Goal: Task Accomplishment & Management: Manage account settings

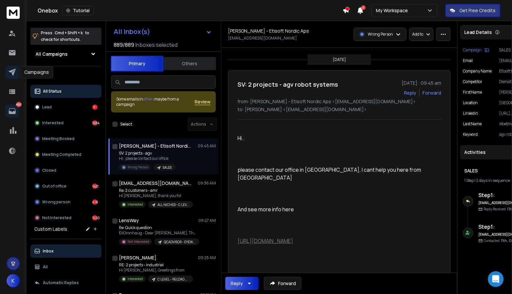
click at [12, 76] on icon at bounding box center [12, 72] width 8 height 8
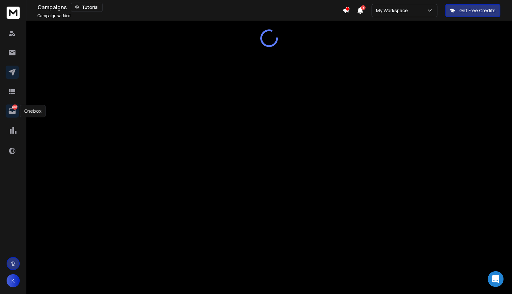
click at [13, 107] on p "4822" at bounding box center [14, 106] width 5 height 5
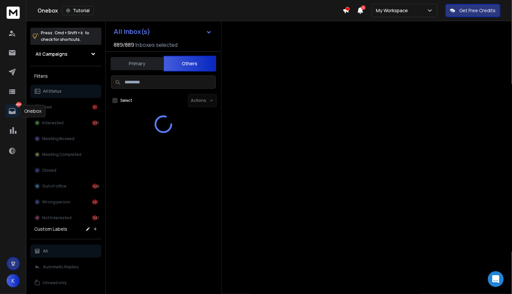
click at [191, 69] on button "Others" at bounding box center [189, 64] width 53 height 16
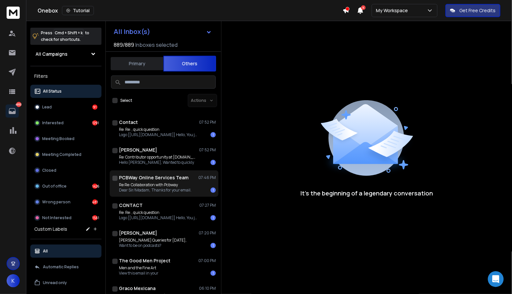
click at [163, 184] on p "Re:Re: Collaboration with Pcbway" at bounding box center [155, 184] width 72 height 5
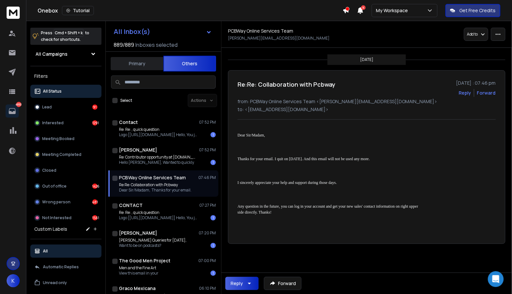
click at [138, 56] on div "All Inbox(s) 889 / 889 Inboxes selected Primary Others Select Actions Contact 0…" at bounding box center [163, 168] width 115 height 294
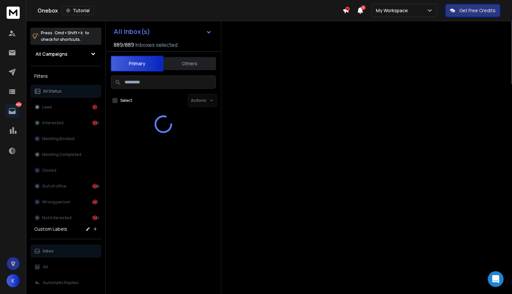
click at [138, 60] on button "Primary" at bounding box center [137, 64] width 53 height 16
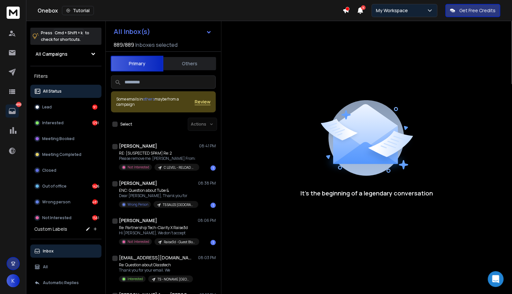
click at [418, 5] on button "My Workspace" at bounding box center [404, 10] width 66 height 13
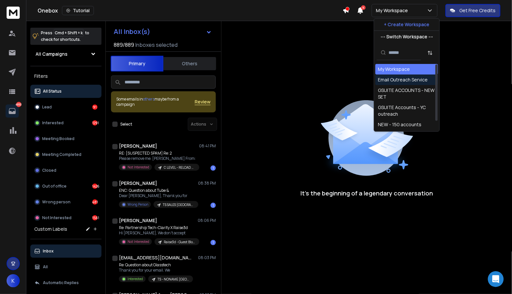
click at [392, 82] on div "Email Outreach Service" at bounding box center [403, 79] width 50 height 7
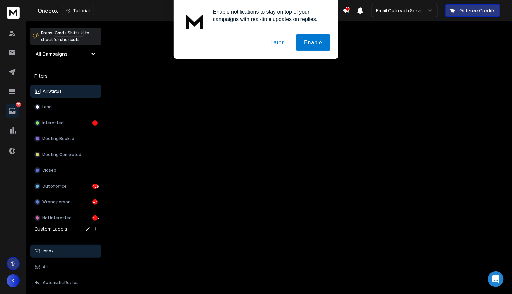
click at [283, 44] on button "Later" at bounding box center [277, 42] width 30 height 16
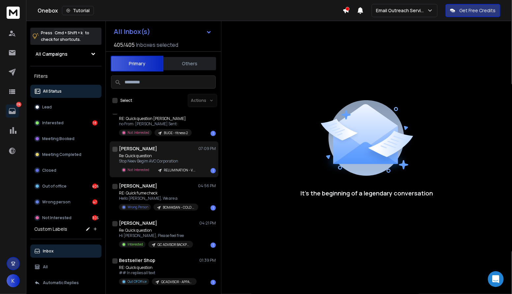
scroll to position [12, 0]
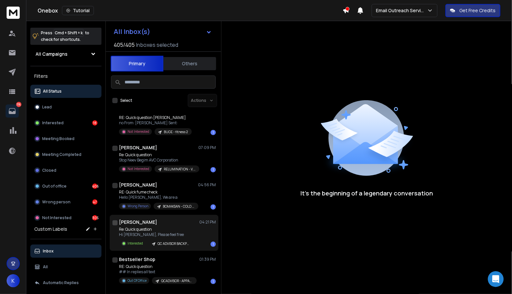
click at [167, 224] on div "Berenice Gagnepain 04:21 PM" at bounding box center [167, 222] width 97 height 7
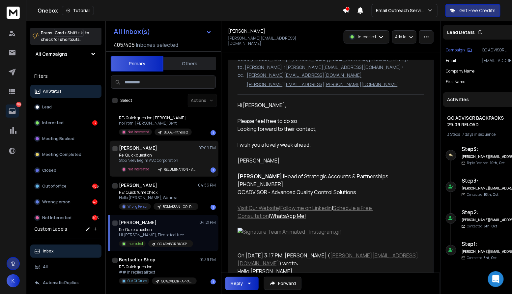
scroll to position [4, 0]
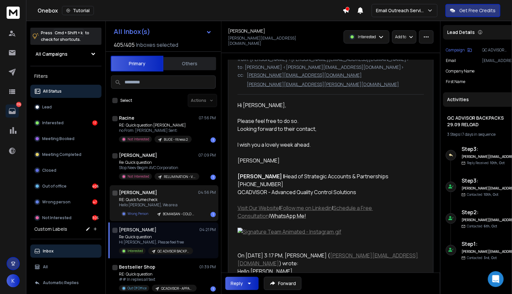
click at [150, 205] on p "Hello [PERSON_NAME], We are a" at bounding box center [158, 204] width 79 height 5
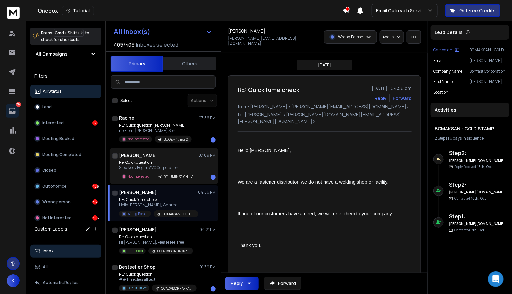
click at [182, 159] on div "Neev Begim 07:09 PM Re: Quick question Stop Neev Begim AVC Corporation Not Inte…" at bounding box center [167, 166] width 97 height 28
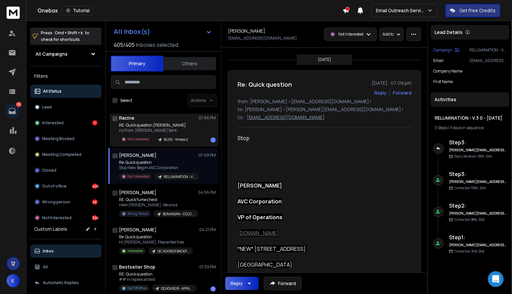
click at [179, 129] on p "no From: [PERSON_NAME] Sent:" at bounding box center [155, 130] width 73 height 5
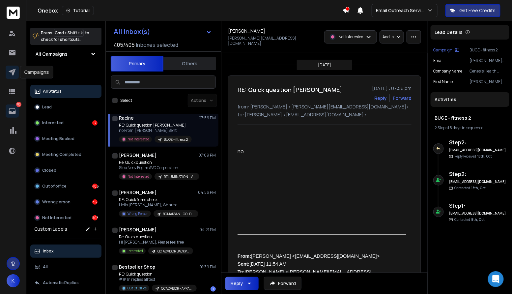
click at [16, 74] on icon at bounding box center [12, 72] width 8 height 8
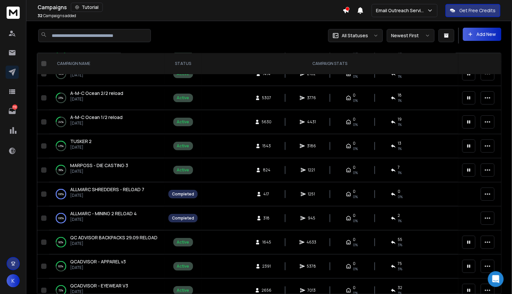
scroll to position [33, 0]
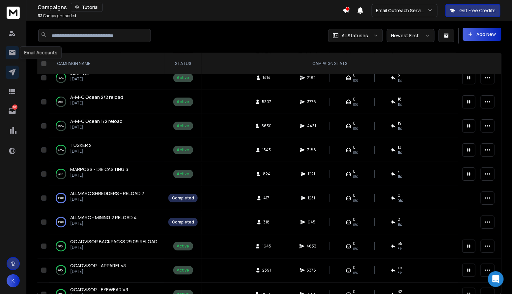
click at [11, 55] on icon at bounding box center [12, 52] width 7 height 5
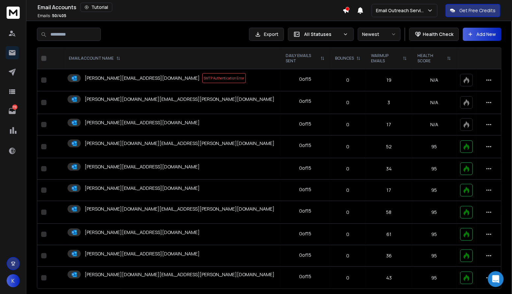
click at [463, 124] on icon at bounding box center [466, 124] width 6 height 7
click at [460, 105] on div at bounding box center [466, 102] width 13 height 13
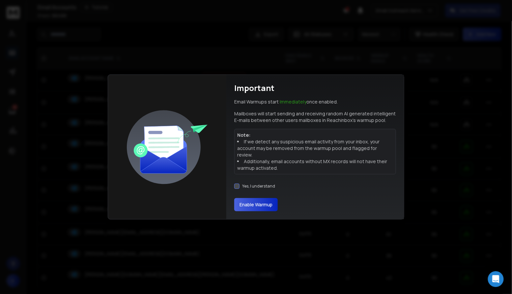
click at [254, 184] on label "Yes, I understand" at bounding box center [258, 185] width 33 height 5
click at [239, 185] on div "Yes, I understand" at bounding box center [254, 185] width 41 height 5
click at [239, 184] on button "Yes, I understand" at bounding box center [236, 185] width 5 height 5
click at [242, 198] on button "Enable Warmup" at bounding box center [255, 204] width 43 height 13
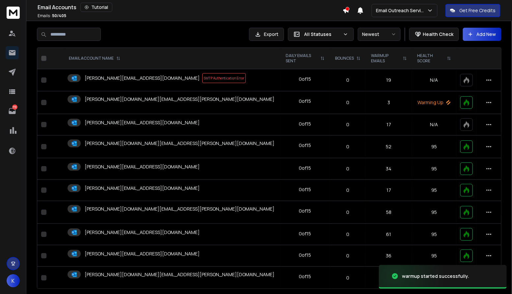
click at [463, 79] on icon at bounding box center [466, 80] width 6 height 7
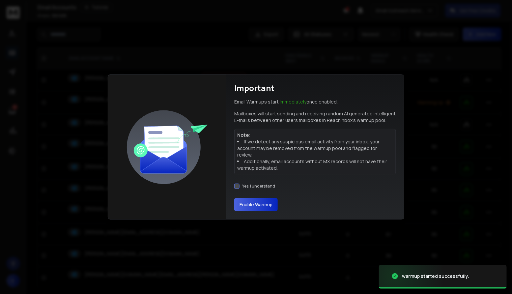
click at [240, 184] on div "Yes, I understand" at bounding box center [254, 185] width 41 height 5
click at [238, 183] on button "Yes, I understand" at bounding box center [236, 185] width 5 height 5
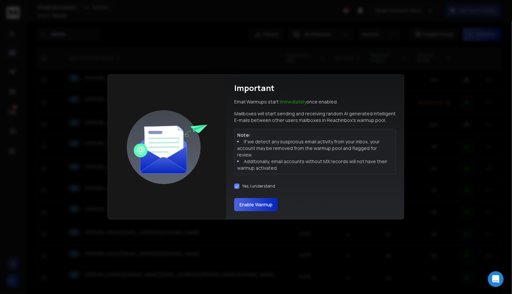
click at [246, 198] on button "Enable Warmup" at bounding box center [255, 204] width 43 height 13
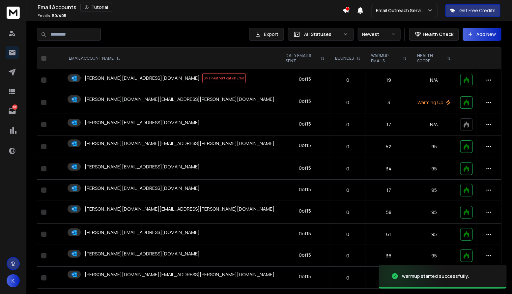
click at [463, 123] on icon at bounding box center [466, 124] width 6 height 7
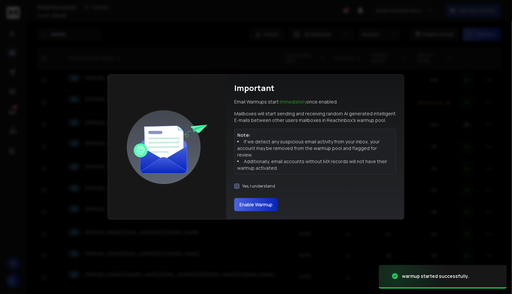
click at [237, 184] on button "Yes, I understand" at bounding box center [236, 185] width 5 height 5
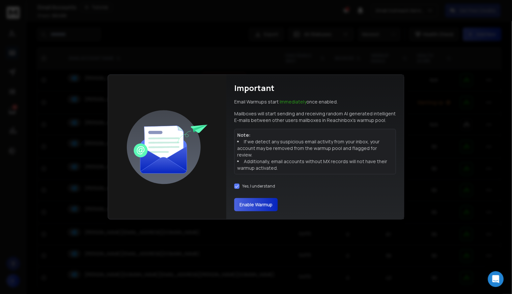
click at [243, 201] on button "Enable Warmup" at bounding box center [255, 204] width 43 height 13
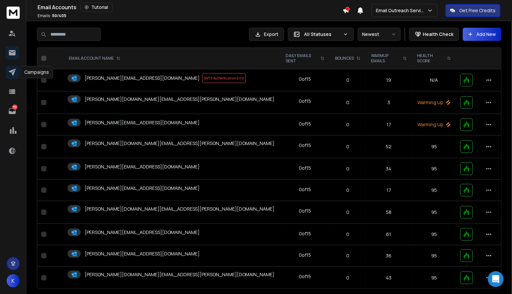
click at [8, 69] on icon at bounding box center [12, 72] width 8 height 8
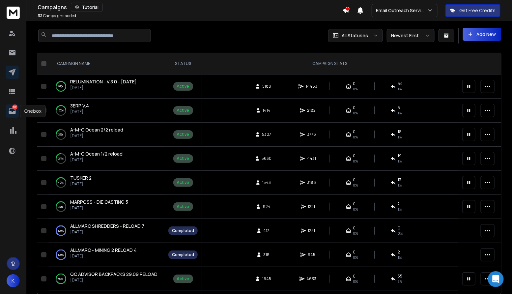
click at [11, 110] on icon at bounding box center [12, 111] width 8 height 8
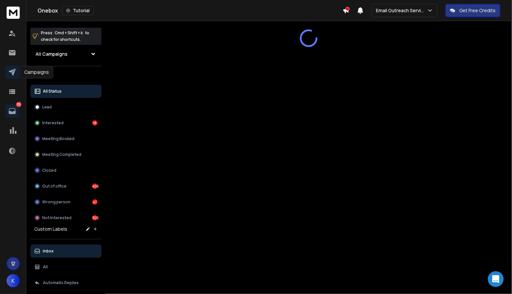
click at [13, 74] on icon at bounding box center [12, 72] width 7 height 7
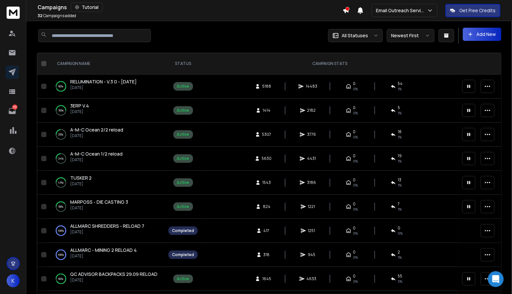
scroll to position [268, 0]
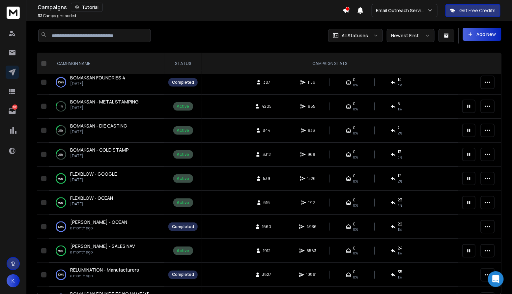
click at [92, 170] on td "96 % FLEXBLOW - GOOGLE 21 days ago" at bounding box center [106, 179] width 115 height 24
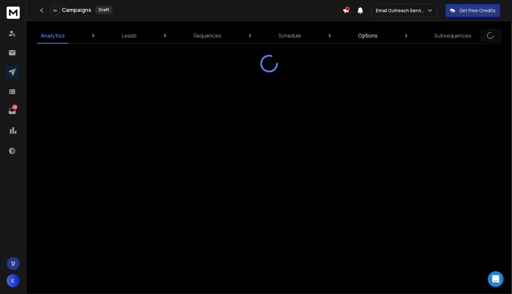
click at [371, 38] on p "Options" at bounding box center [367, 36] width 19 height 8
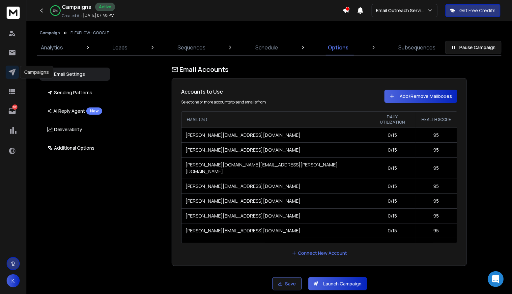
click at [11, 72] on icon at bounding box center [12, 72] width 7 height 7
